Goal: Task Accomplishment & Management: Manage account settings

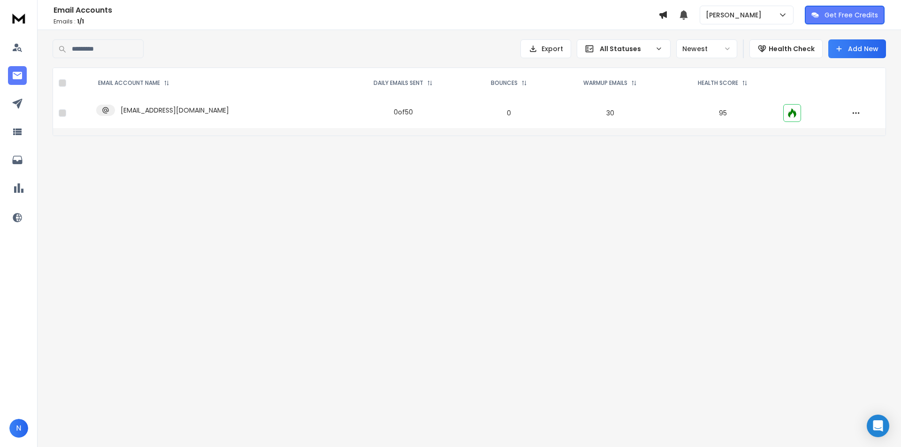
scroll to position [107, 0]
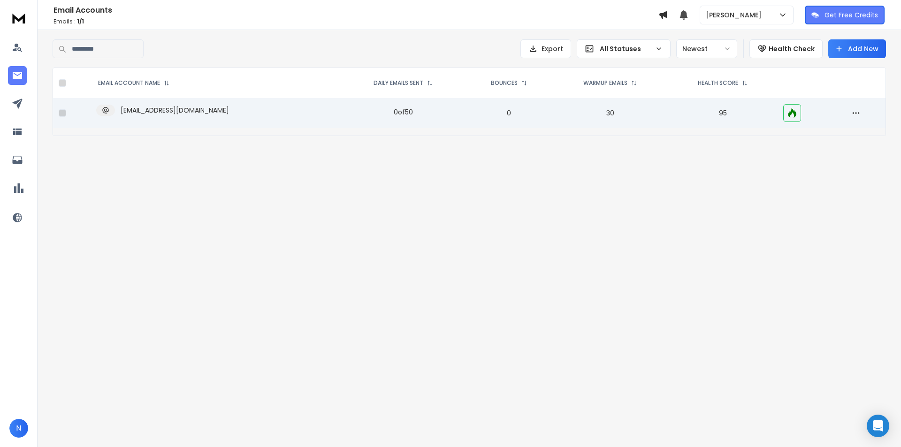
click at [557, 112] on td "30" at bounding box center [610, 113] width 116 height 30
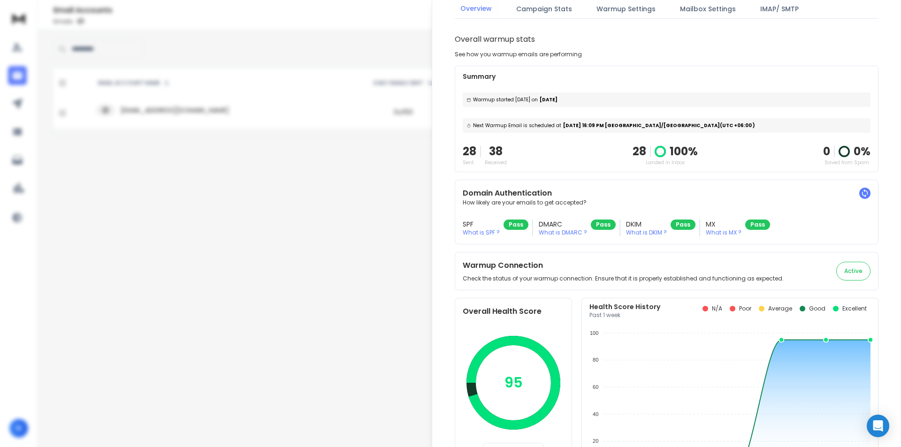
scroll to position [0, 0]
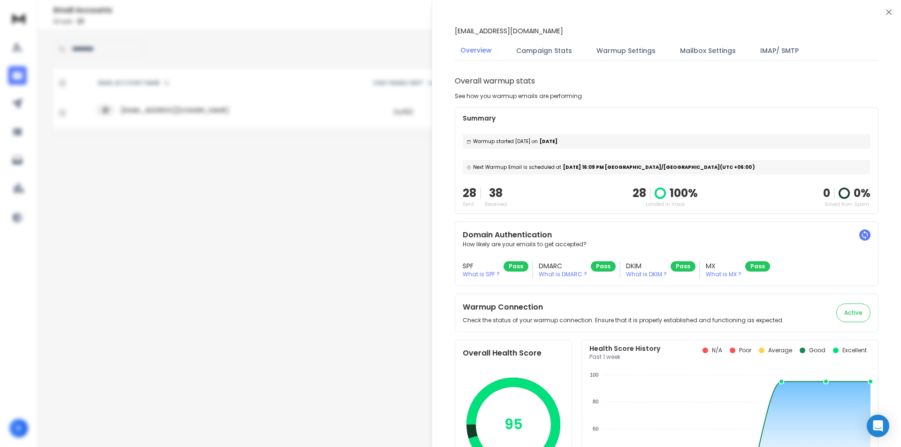
drag, startPoint x: 512, startPoint y: 143, endPoint x: 578, endPoint y: 139, distance: 66.3
type textarea "**********"
click at [578, 139] on div "Warmup started [DATE] on [DATE]" at bounding box center [667, 141] width 408 height 15
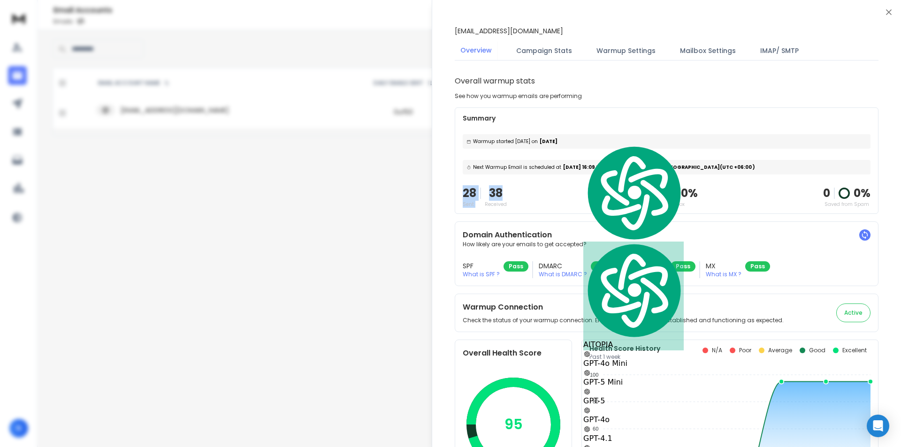
drag, startPoint x: 507, startPoint y: 193, endPoint x: 461, endPoint y: 193, distance: 46.0
click at [461, 193] on div "Summary Warmup started [DATE] on [DATE] Next Warmup Email is scheduled at [DATE…" at bounding box center [667, 160] width 424 height 107
drag, startPoint x: 698, startPoint y: 195, endPoint x: 667, endPoint y: 196, distance: 31.0
click at [667, 196] on div "28 Sent 38 Received 28 100 % Landed in Inbox 0 0 % Saved from Spam" at bounding box center [667, 197] width 408 height 22
click at [534, 46] on button "Campaign Stats" at bounding box center [543, 50] width 67 height 21
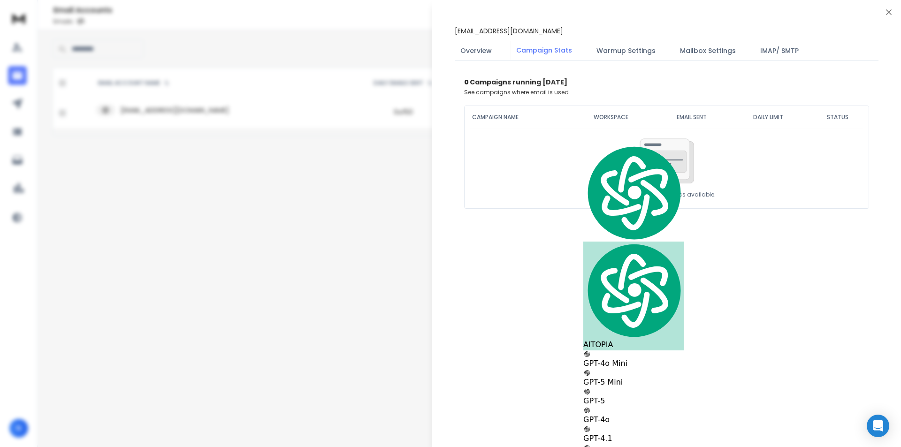
click at [612, 48] on button "Warmup Settings" at bounding box center [626, 50] width 70 height 21
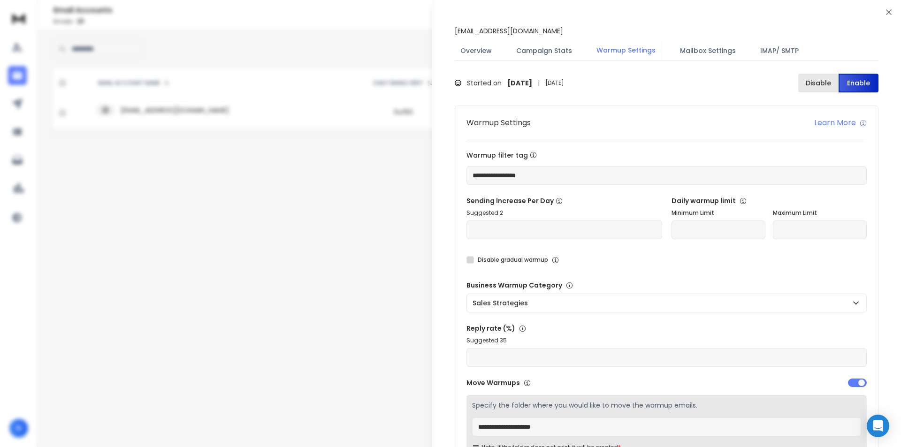
drag, startPoint x: 476, startPoint y: 233, endPoint x: 469, endPoint y: 233, distance: 7.5
click at [469, 233] on input "*" at bounding box center [564, 230] width 196 height 19
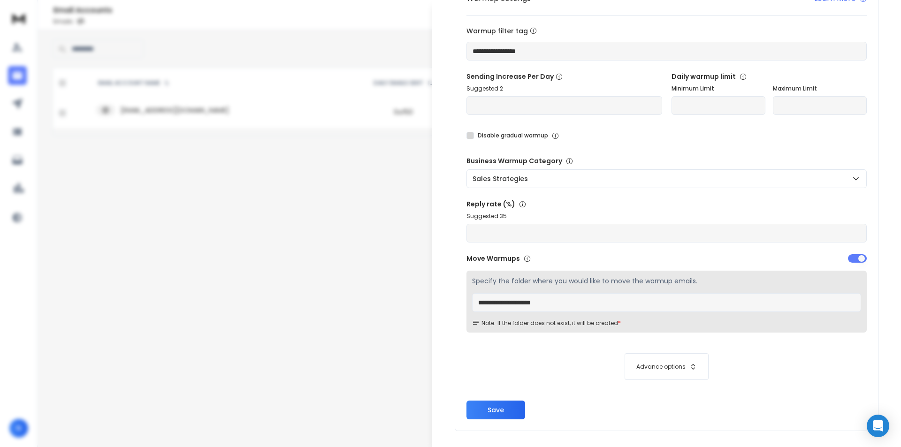
scroll to position [135, 0]
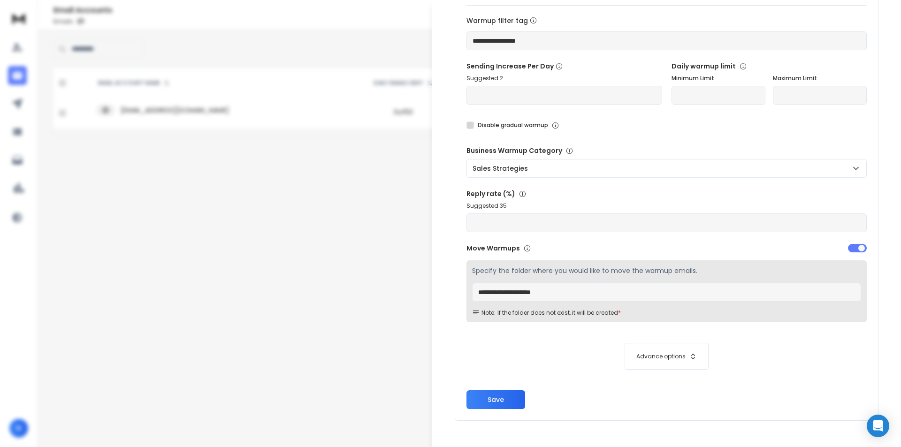
type input "*"
click at [504, 400] on button "Save" at bounding box center [495, 399] width 59 height 19
